Goal: Task Accomplishment & Management: Manage account settings

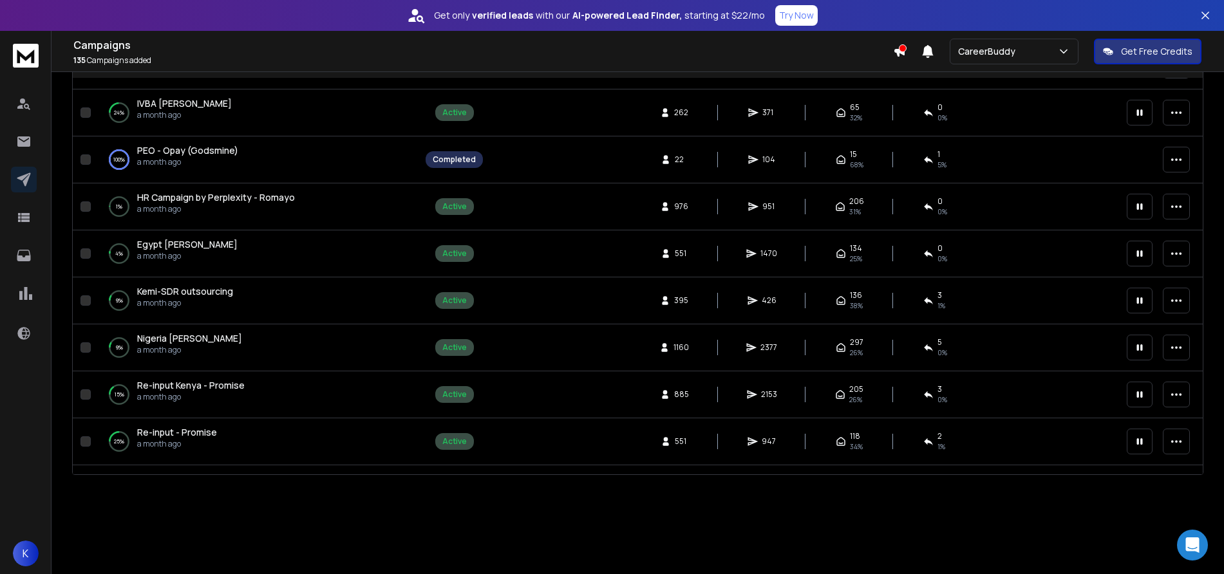
scroll to position [396, 0]
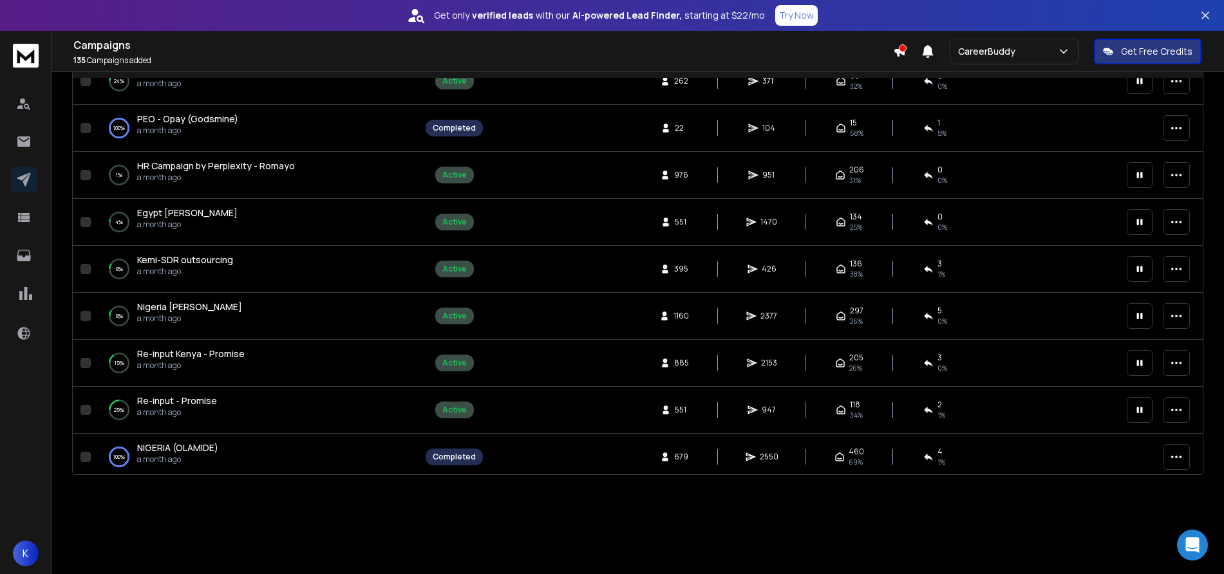
click at [1169, 265] on icon "button" at bounding box center [1175, 269] width 13 height 13
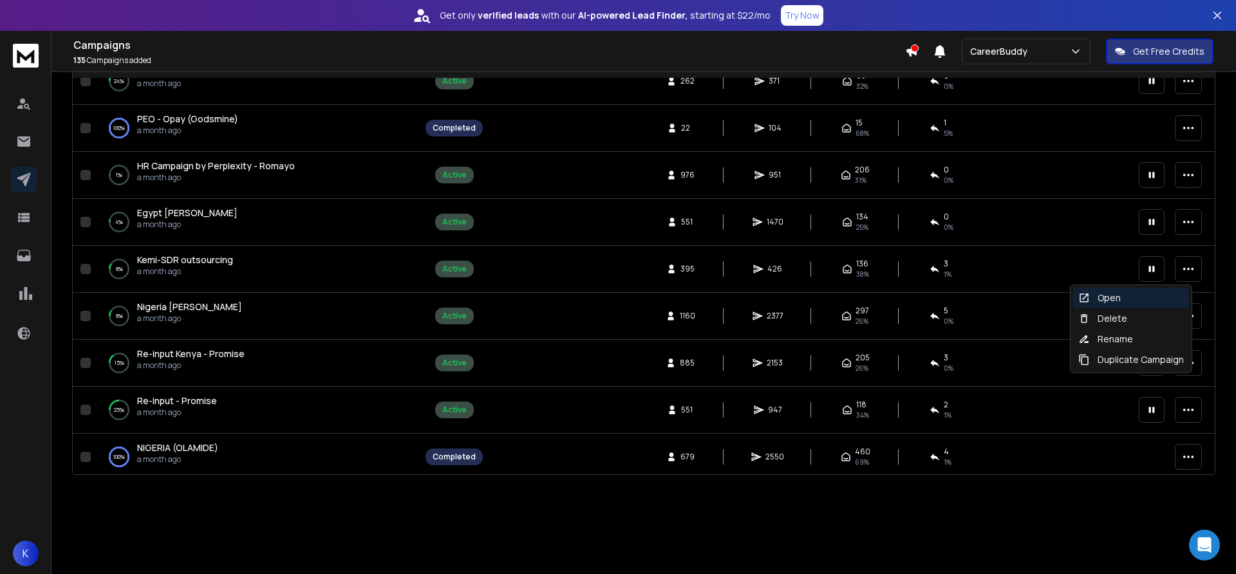
click at [1094, 297] on div "Open" at bounding box center [1099, 298] width 42 height 13
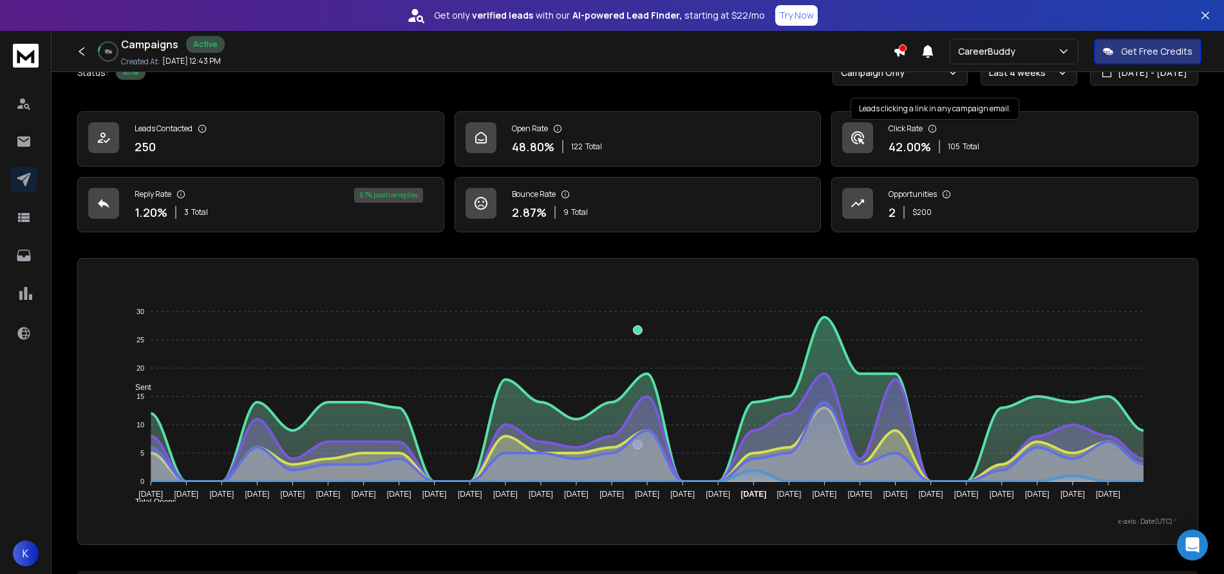
click at [935, 125] on icon at bounding box center [932, 129] width 8 height 8
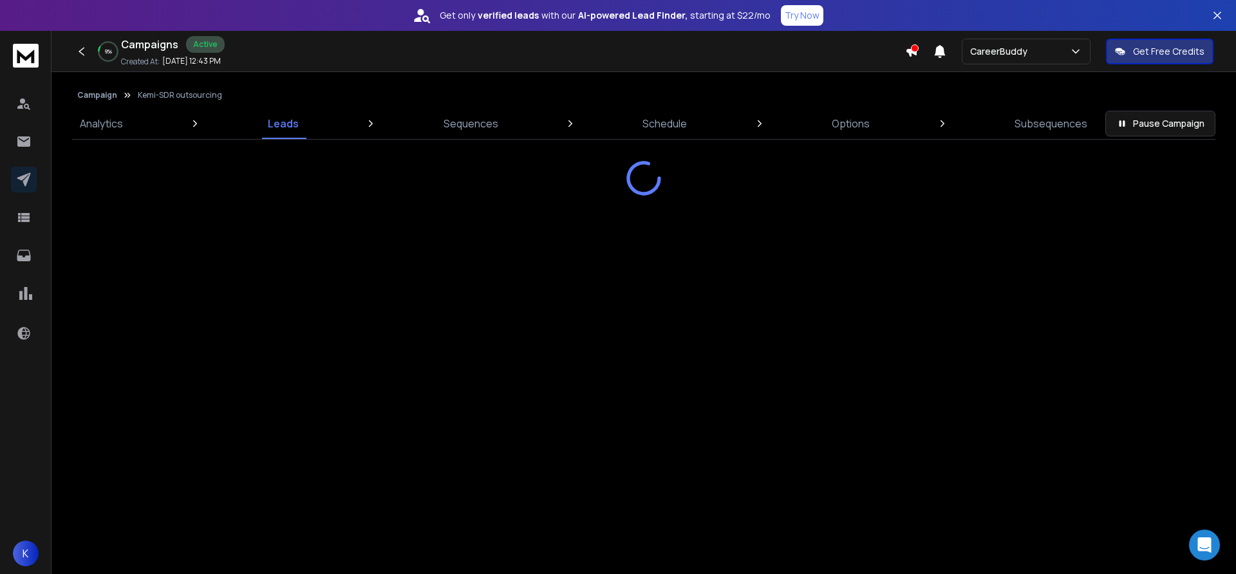
click at [935, 125] on div "Analytics Leads Sequences Schedule Options Subsequences" at bounding box center [583, 123] width 1023 height 31
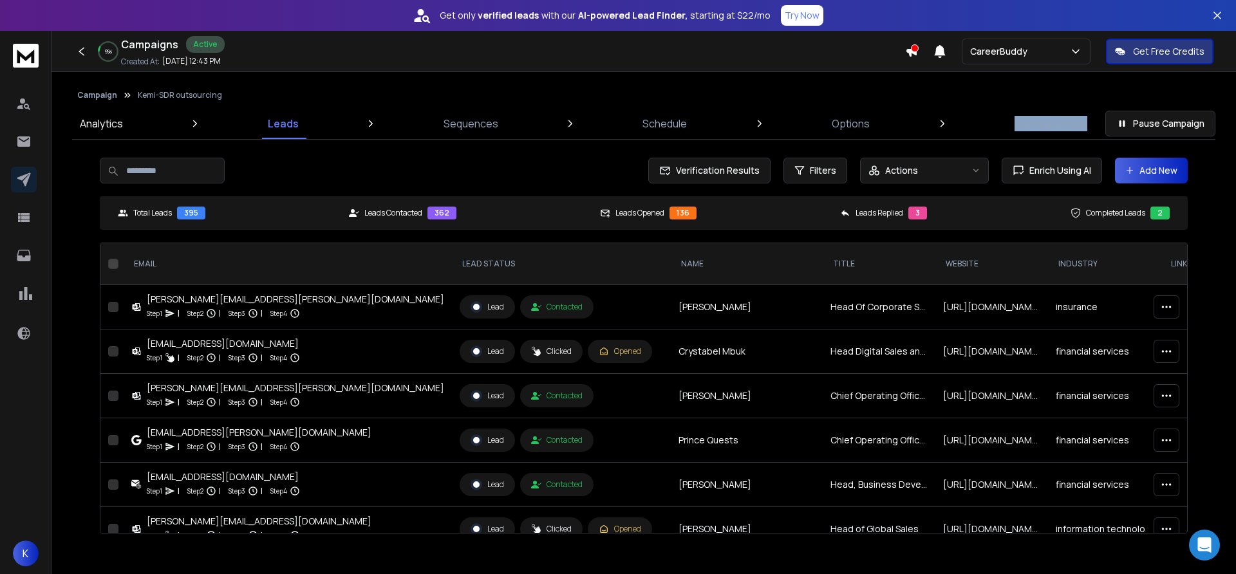
click at [99, 125] on p "Analytics" at bounding box center [101, 123] width 43 height 15
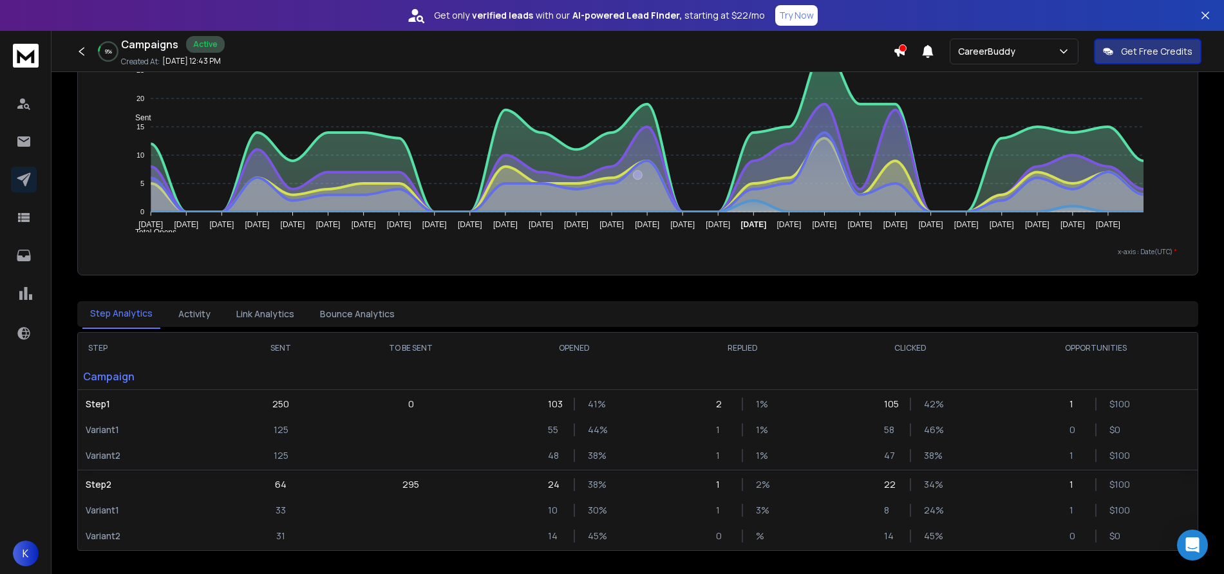
scroll to position [367, 0]
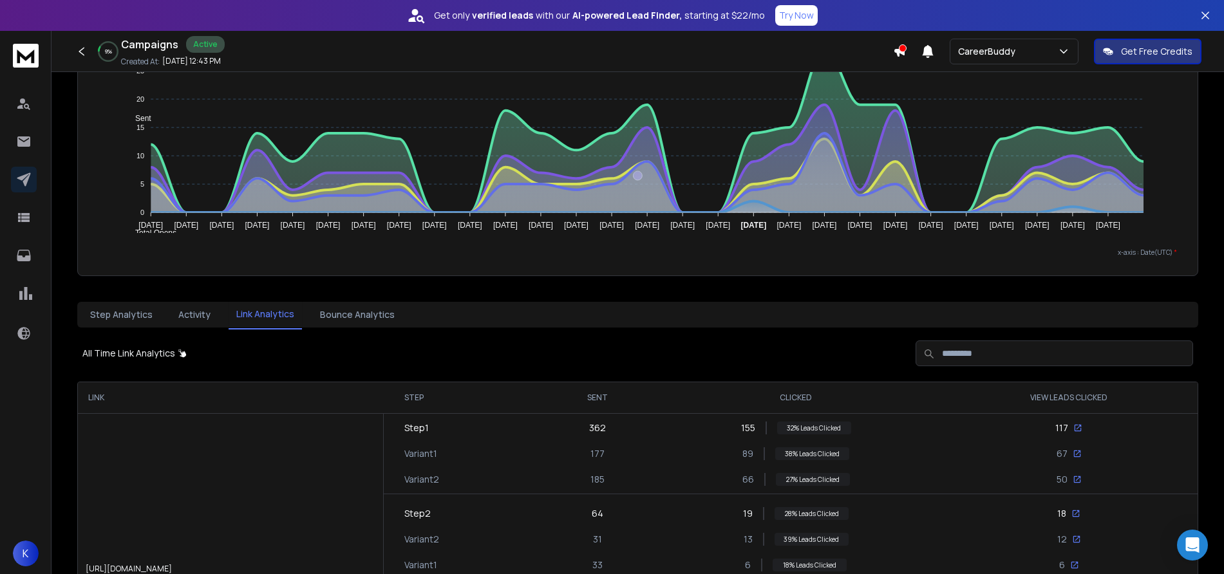
click at [263, 317] on button "Link Analytics" at bounding box center [264, 315] width 73 height 30
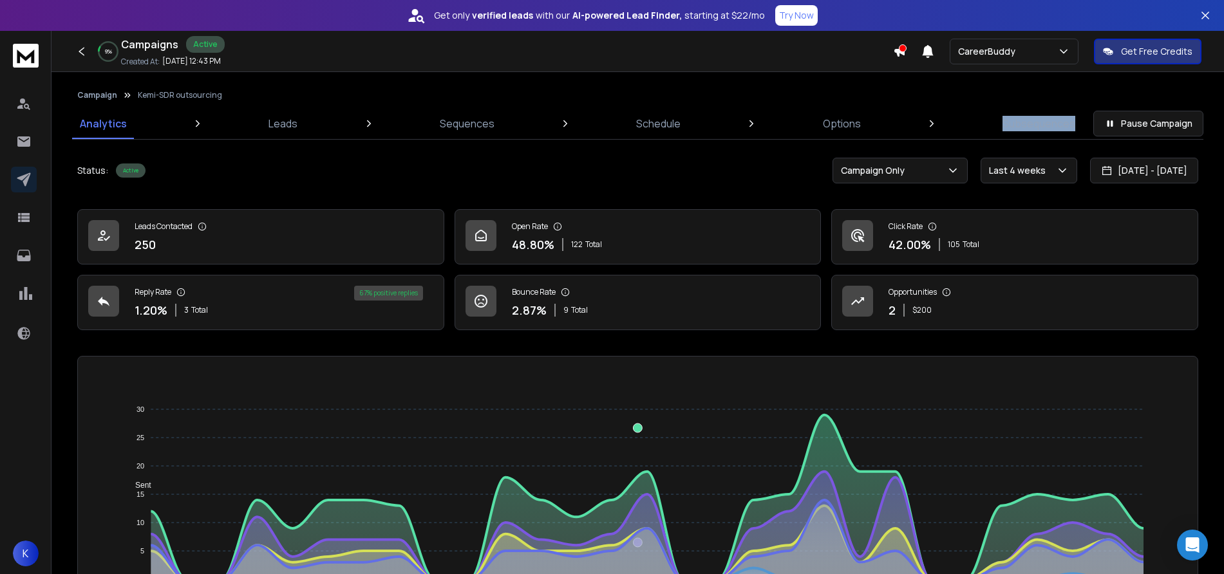
click at [964, 243] on span "Total" at bounding box center [970, 244] width 17 height 10
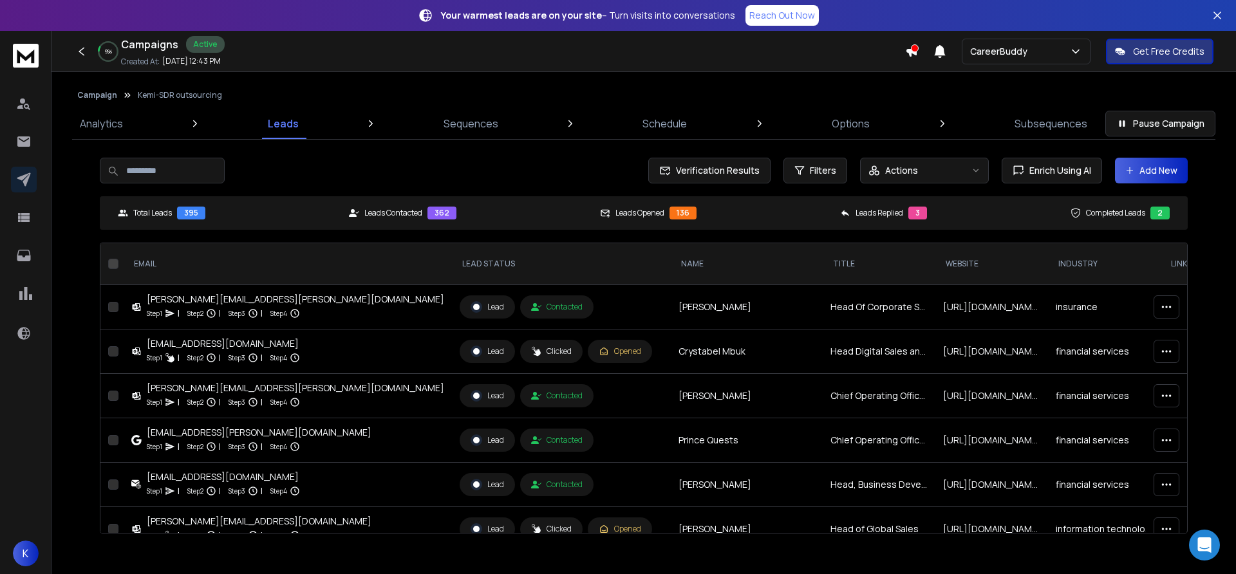
click at [177, 170] on input at bounding box center [162, 171] width 125 height 26
type input "******"
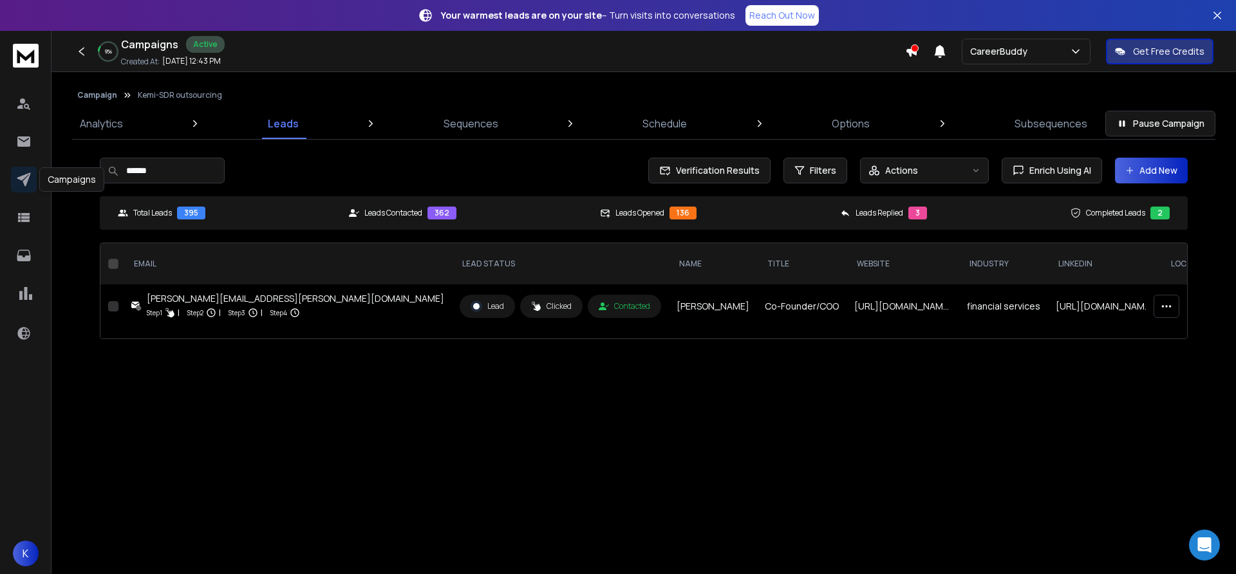
click at [25, 178] on icon at bounding box center [24, 179] width 14 height 14
